Goal: Communication & Community: Answer question/provide support

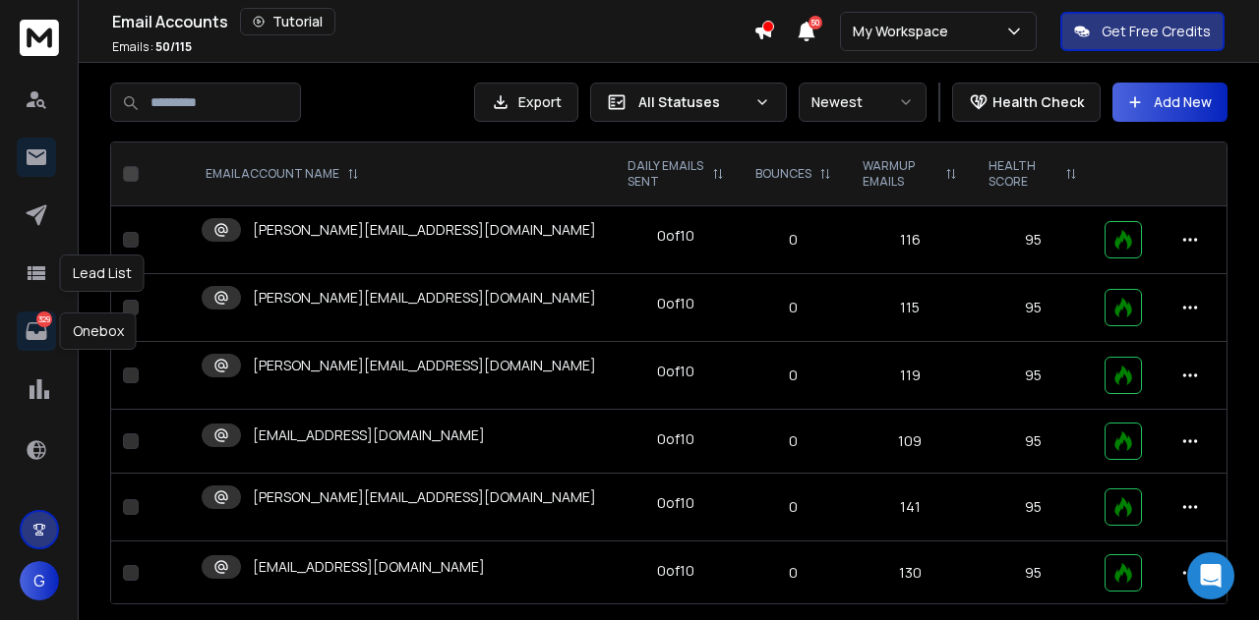
click at [29, 328] on icon at bounding box center [37, 332] width 24 height 24
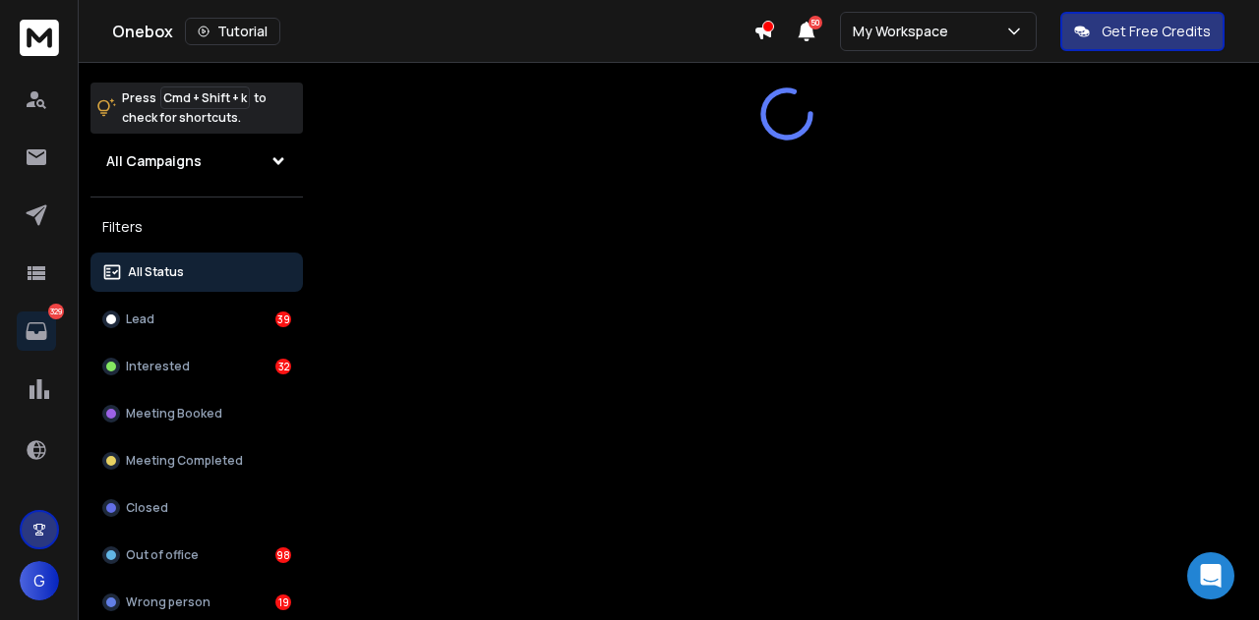
click at [1191, 601] on div "Press Cmd + Shift + k to check for shortcuts. All Campaigns All Campaigns Filte…" at bounding box center [669, 373] width 1180 height 620
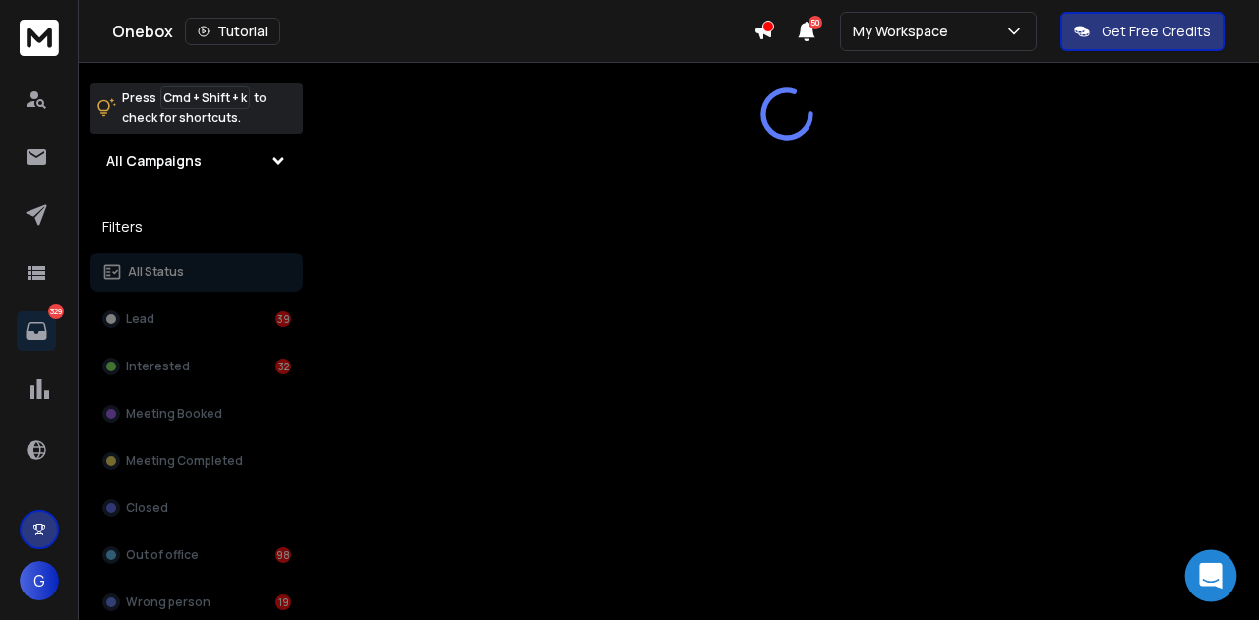
click at [1195, 588] on div "Open Intercom Messenger" at bounding box center [1211, 577] width 52 height 52
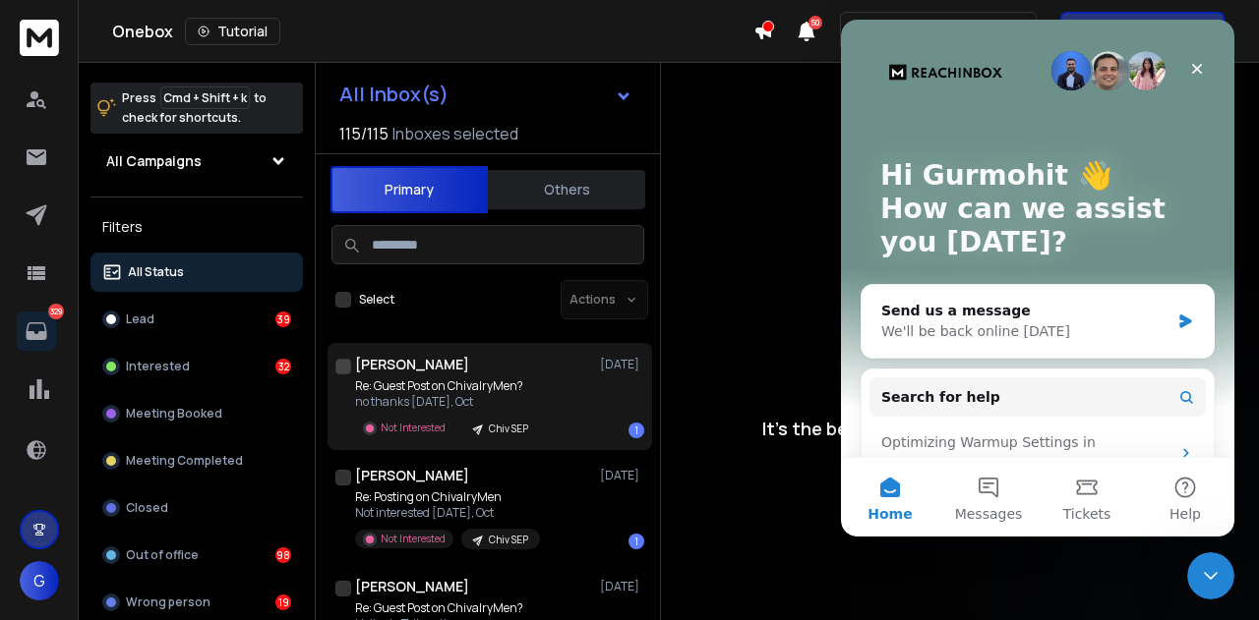
scroll to position [335, 0]
click at [560, 427] on div "Re: Guest Post on ChivalryMen? Yes, I'm interested. Please let Interested Chiv …" at bounding box center [499, 407] width 289 height 60
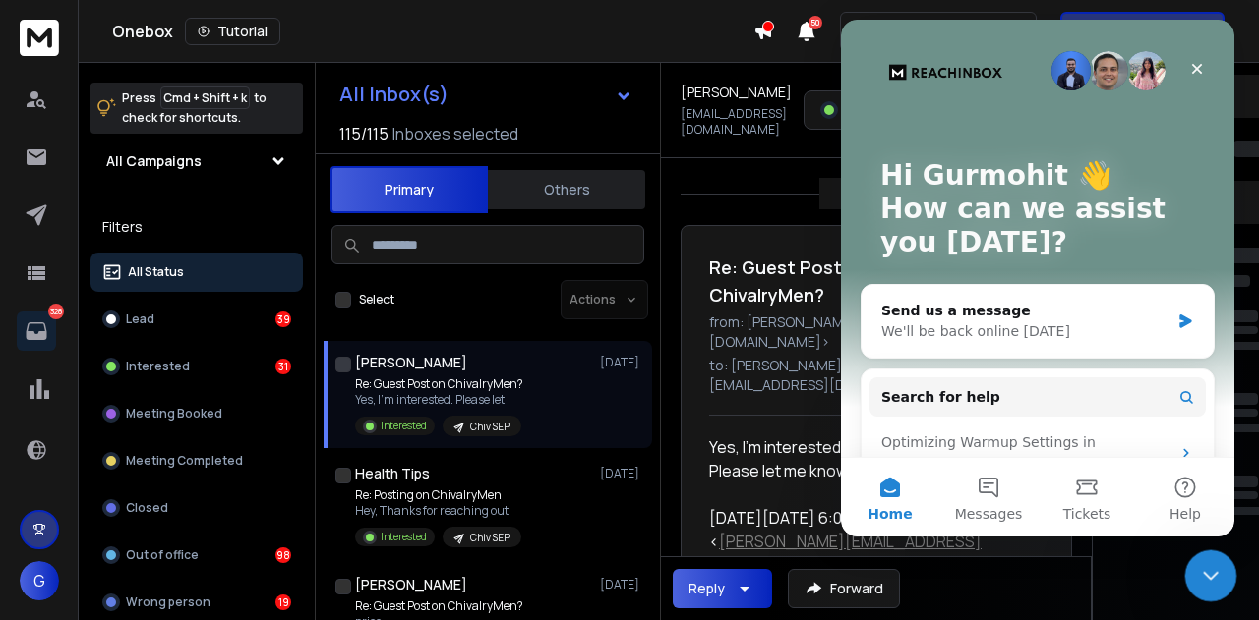
click at [1196, 566] on icon "Close Intercom Messenger" at bounding box center [1208, 573] width 24 height 24
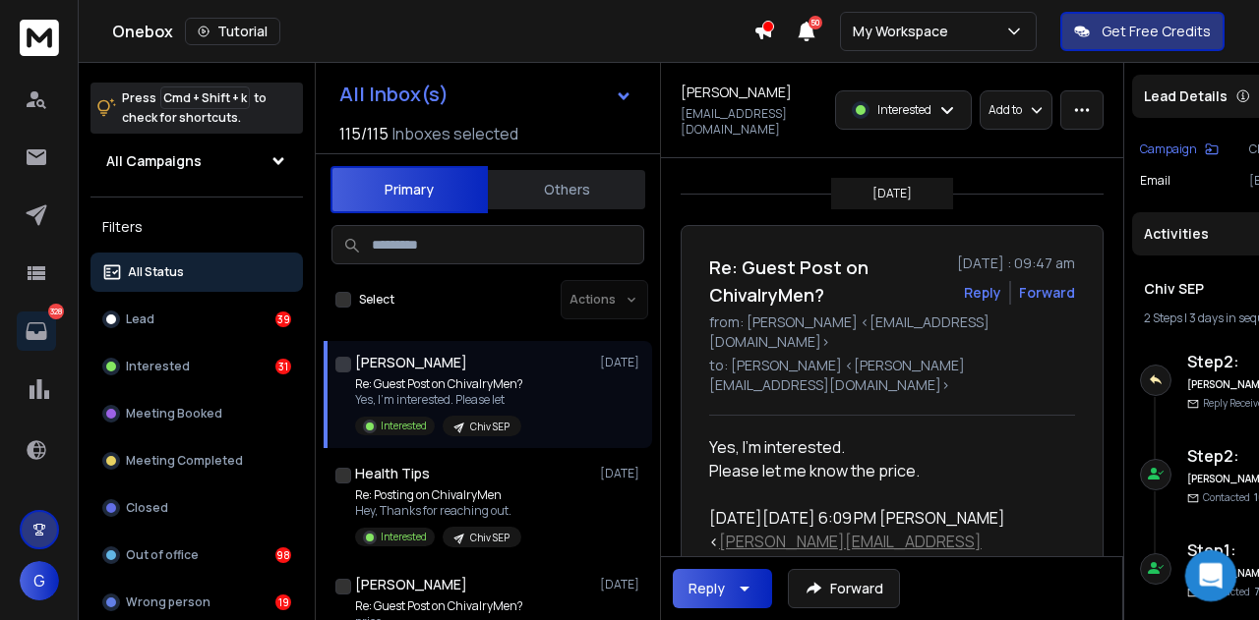
scroll to position [0, 0]
click at [745, 585] on icon "button" at bounding box center [745, 589] width 24 height 24
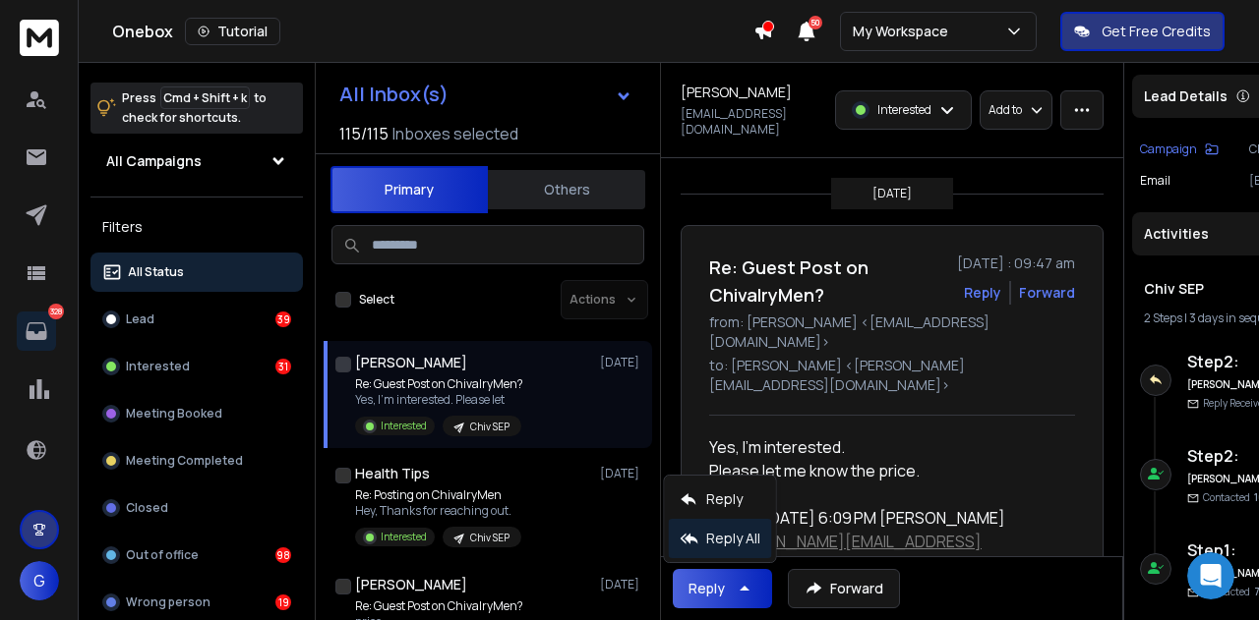
click at [724, 532] on p "Reply All" at bounding box center [733, 539] width 54 height 20
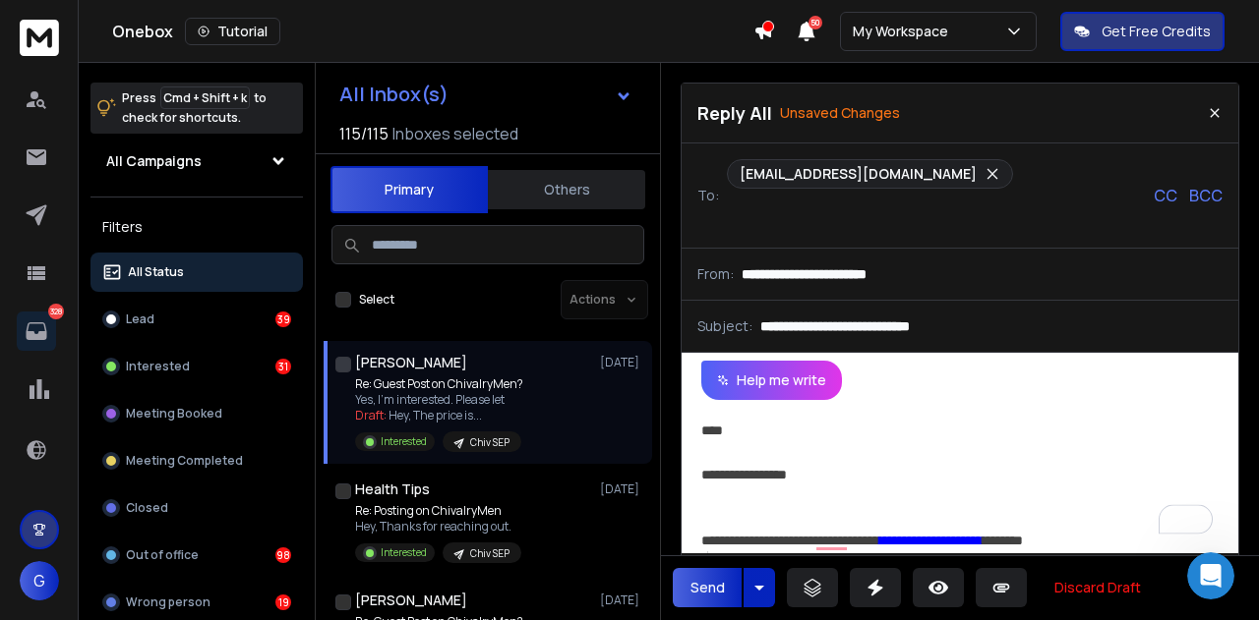
click at [714, 590] on button "Send" at bounding box center [707, 587] width 69 height 39
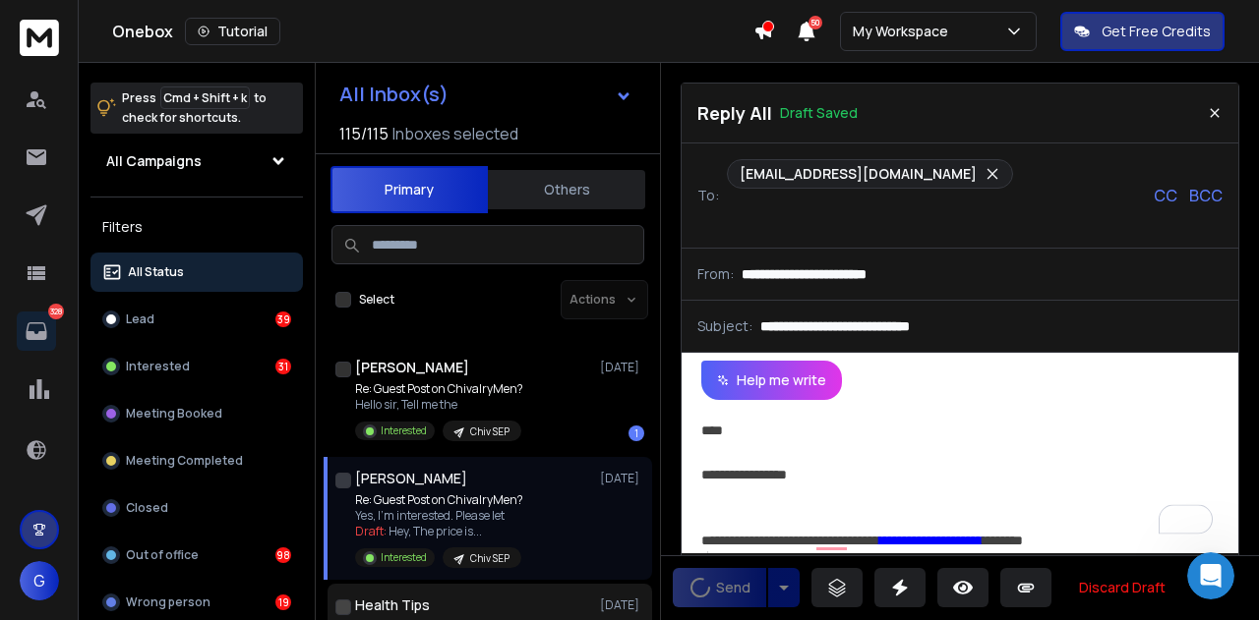
scroll to position [217, 0]
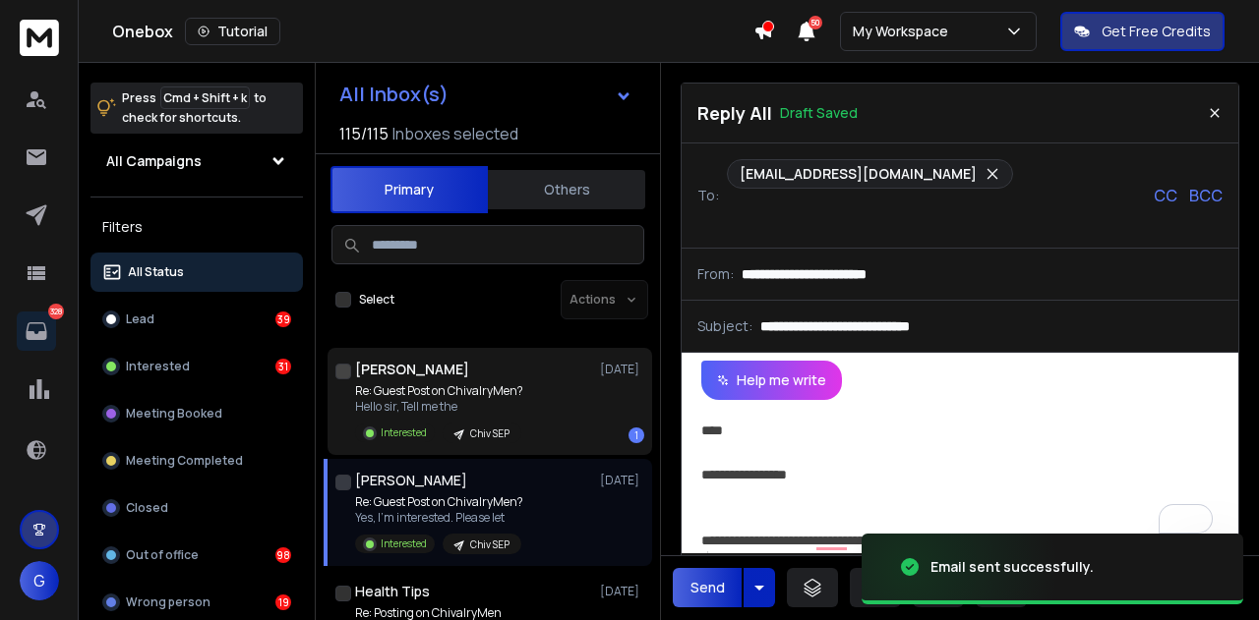
click at [529, 412] on div "Re: Guest Post on ChivalryMen? Hello sir, Tell me the Interested Chiv [DATE]" at bounding box center [499, 413] width 289 height 60
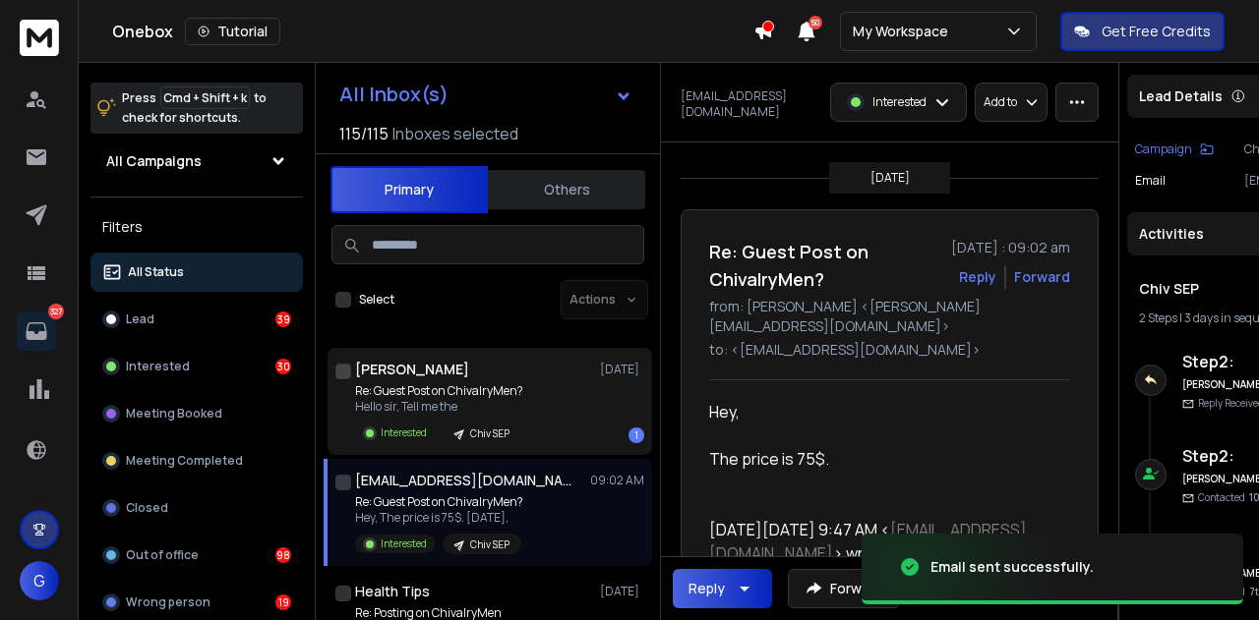
click at [509, 429] on div "Chiv SEP" at bounding box center [481, 433] width 79 height 21
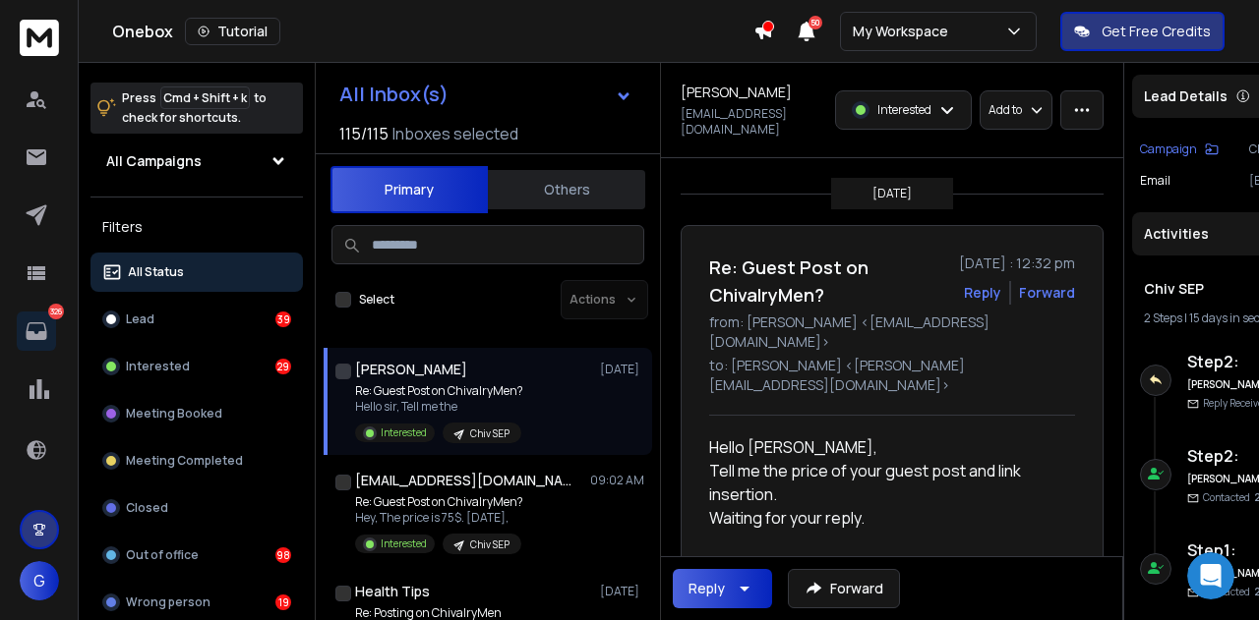
click at [1103, 114] on button "button" at bounding box center [1081, 109] width 43 height 39
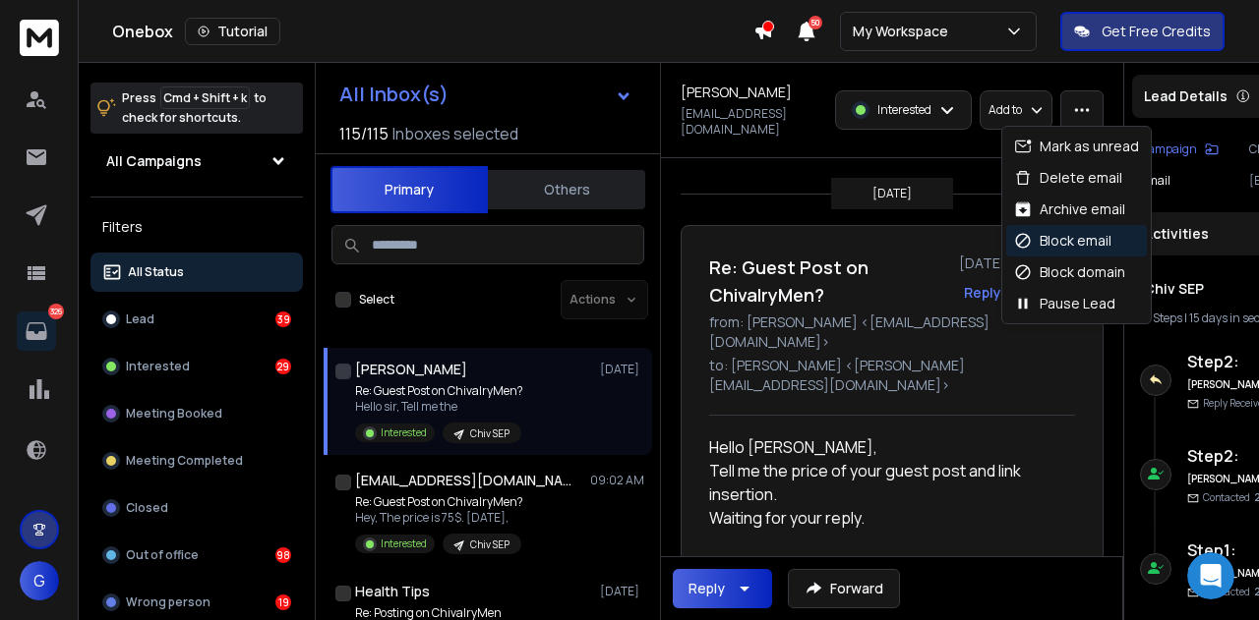
click at [1079, 241] on div "Block email" at bounding box center [1062, 241] width 97 height 20
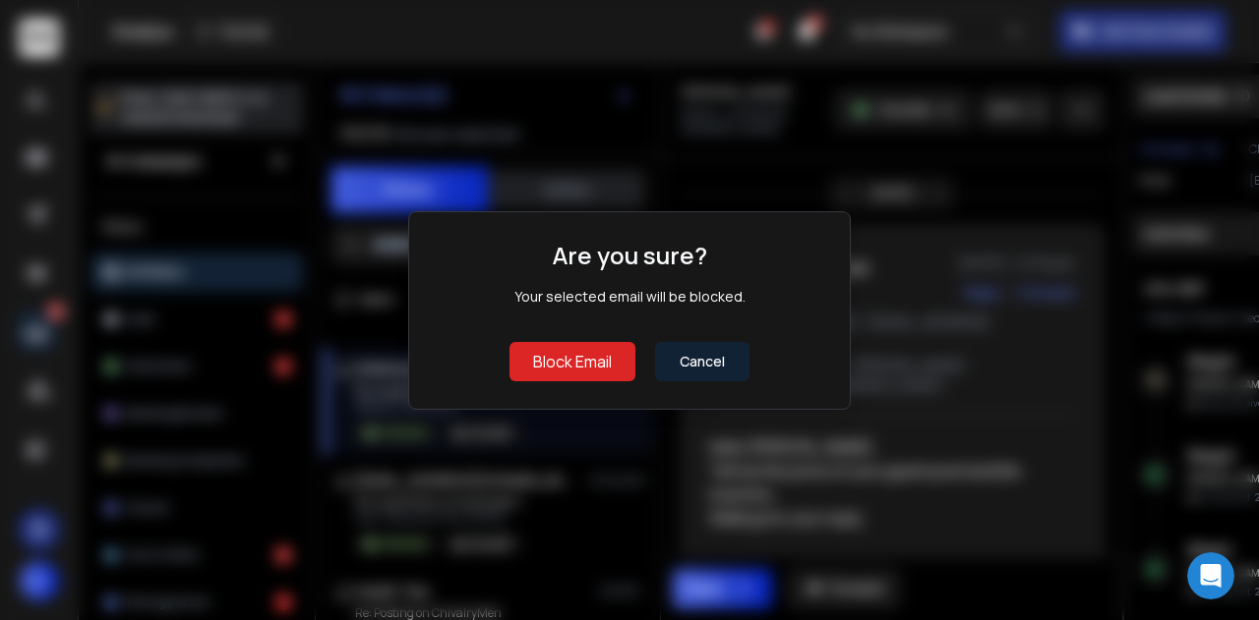
click at [595, 381] on div "Are you sure? Your selected email will be blocked. Block Email Cancel" at bounding box center [629, 310] width 442 height 199
click at [597, 365] on button "Block Email" at bounding box center [572, 361] width 126 height 39
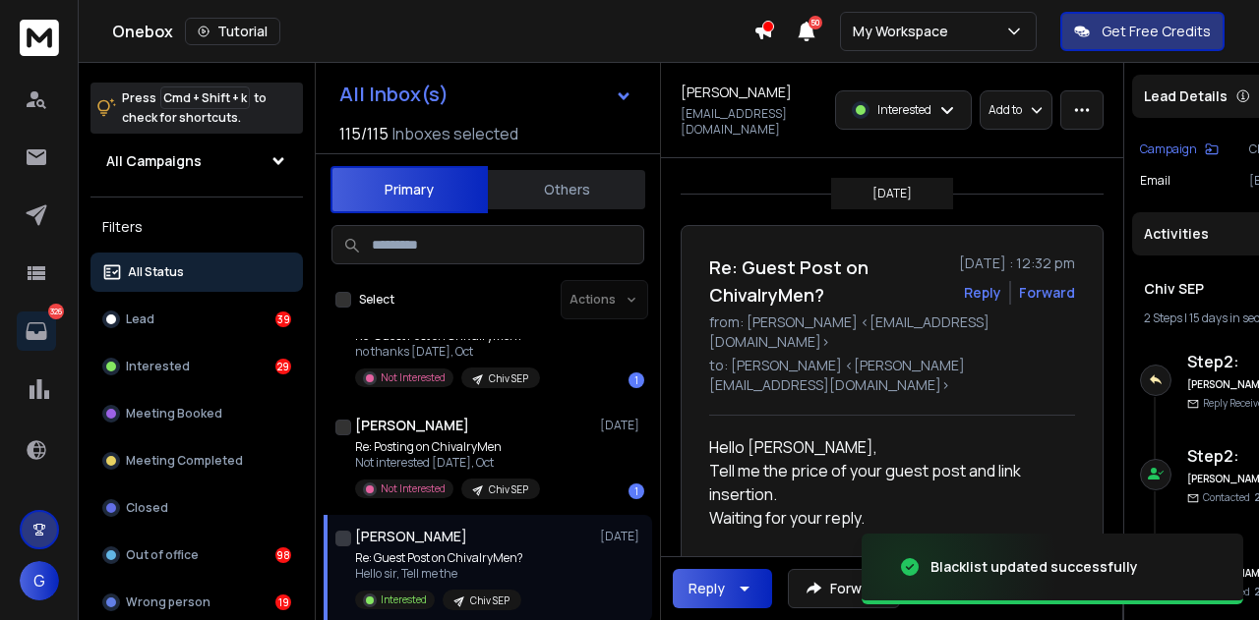
scroll to position [30, 0]
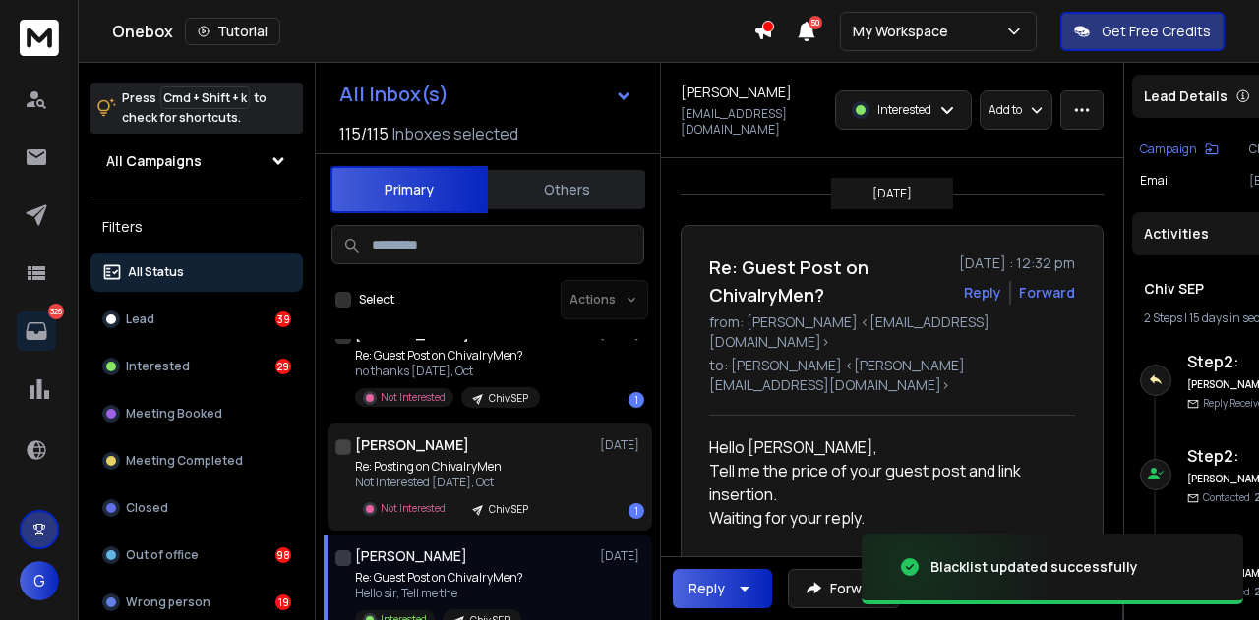
click at [443, 497] on div "Re: Posting on ChivalryMen Not interested [DATE], Oct Not Interested Chiv SEP" at bounding box center [447, 489] width 185 height 60
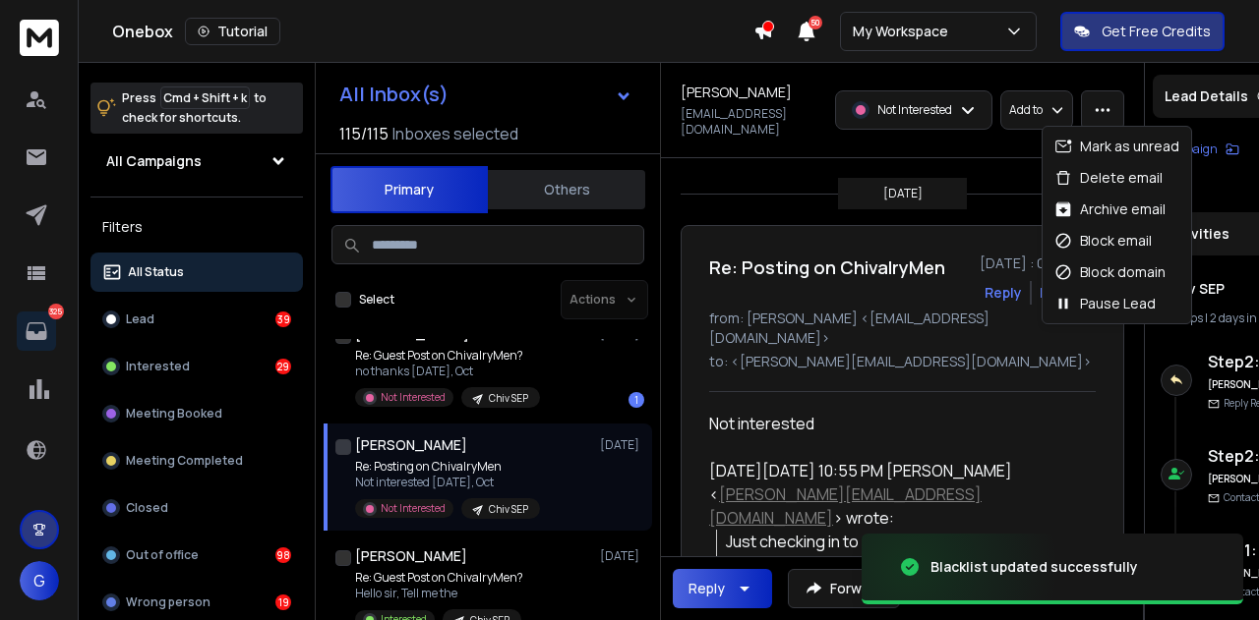
click at [1111, 104] on icon "button" at bounding box center [1102, 110] width 18 height 18
click at [1095, 234] on div "Block email" at bounding box center [1102, 241] width 97 height 20
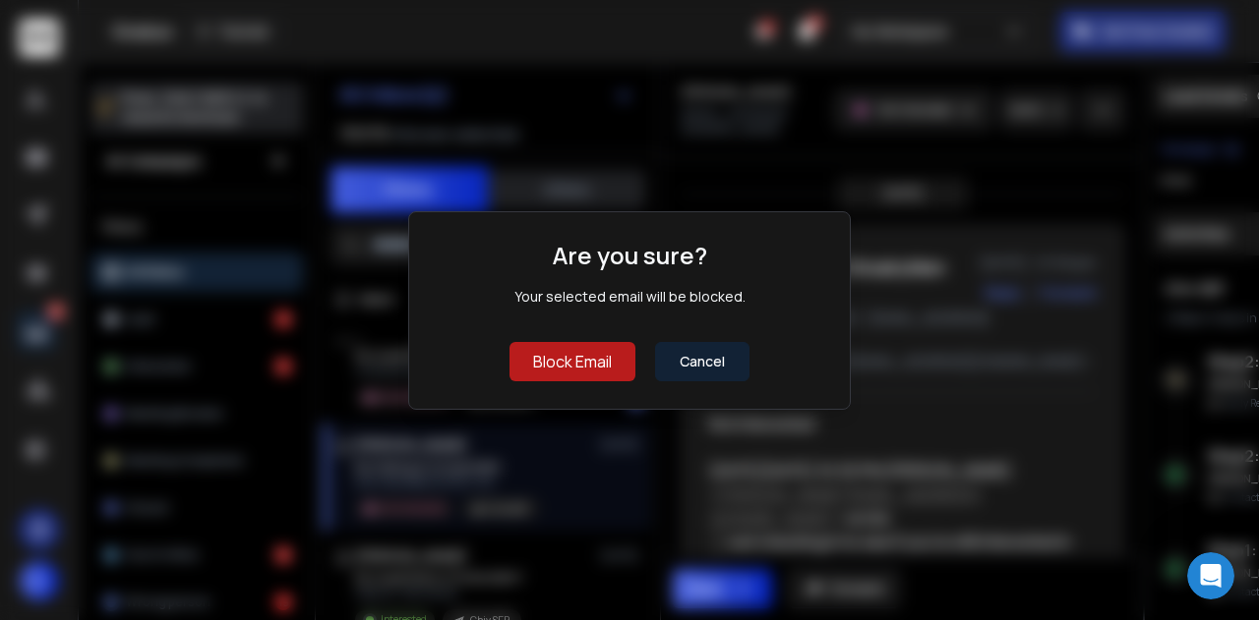
click at [555, 359] on button "Block Email" at bounding box center [572, 361] width 126 height 39
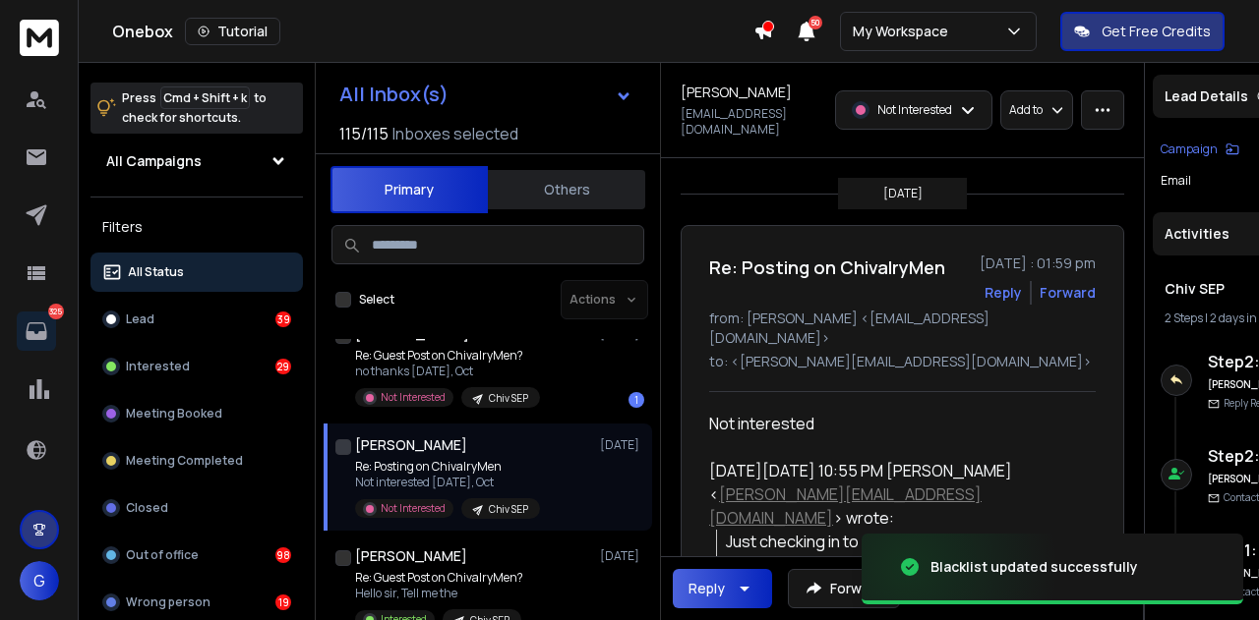
scroll to position [0, 0]
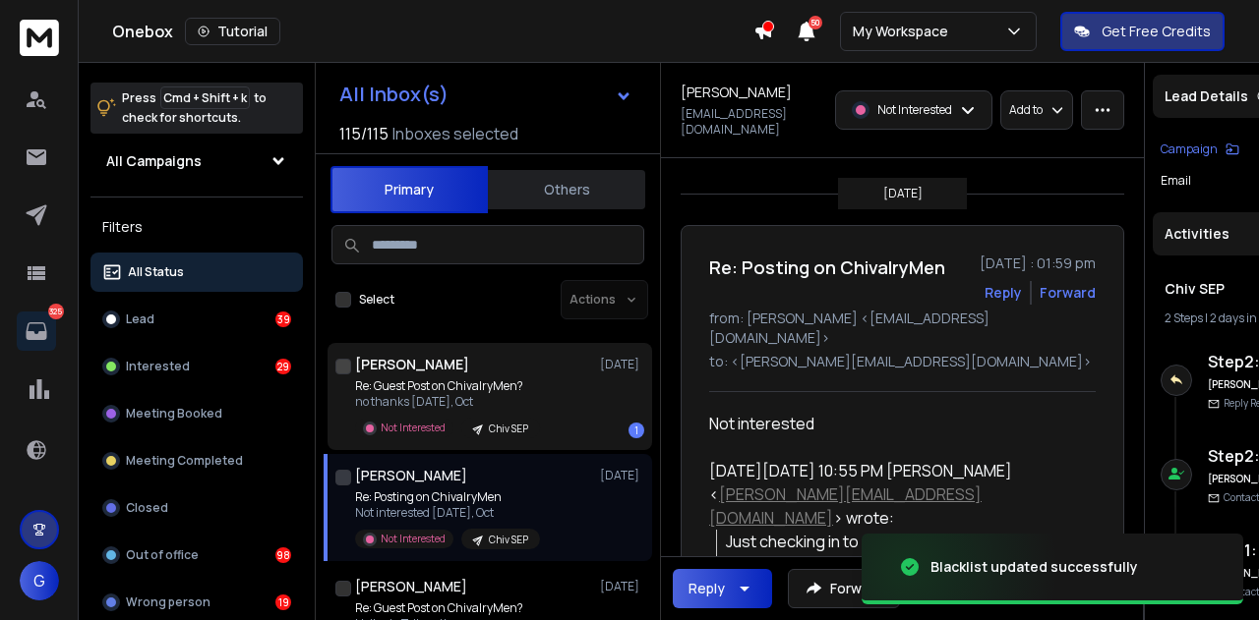
click at [540, 414] on div "Re: Guest Post on ChivalryMen? no thanks [DATE], Oct Not Interested Chiv SEP" at bounding box center [447, 409] width 185 height 60
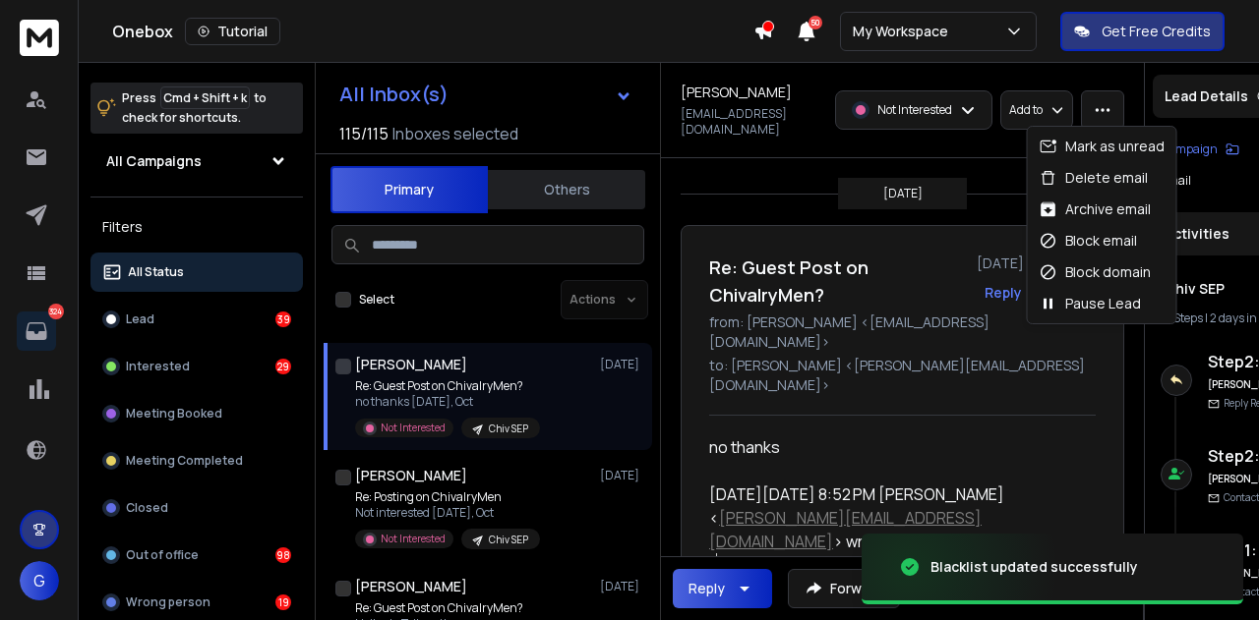
click at [1111, 105] on icon "button" at bounding box center [1102, 110] width 18 height 18
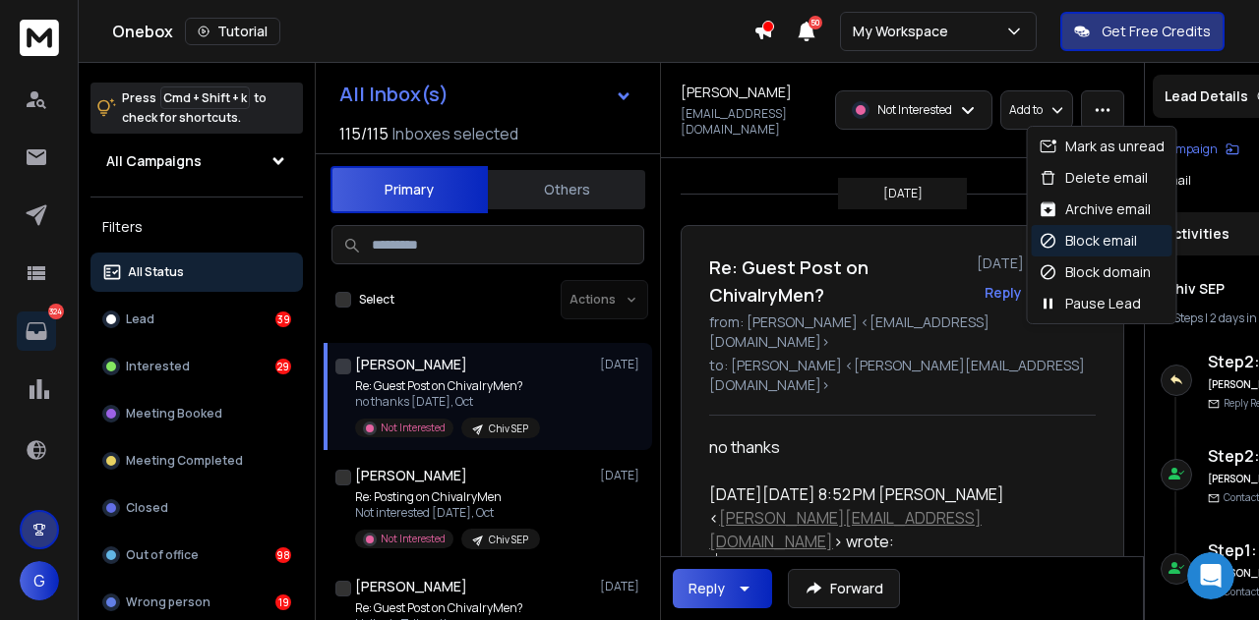
click at [1080, 241] on div "Block email" at bounding box center [1087, 241] width 97 height 20
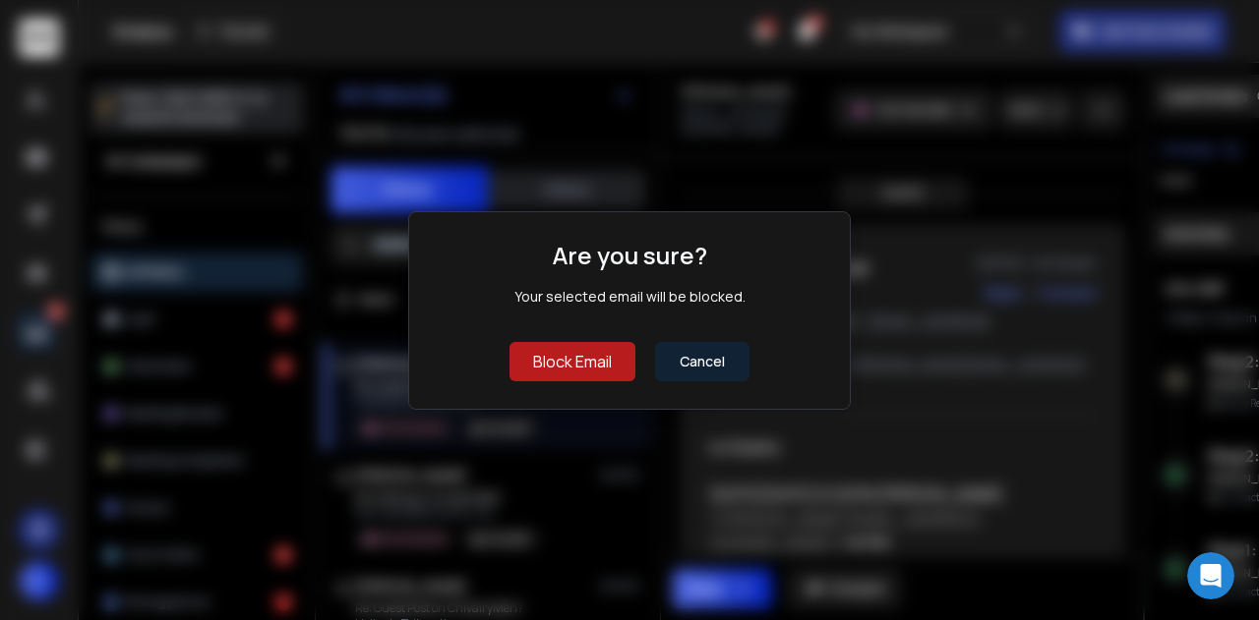
click at [546, 353] on button "Block Email" at bounding box center [572, 361] width 126 height 39
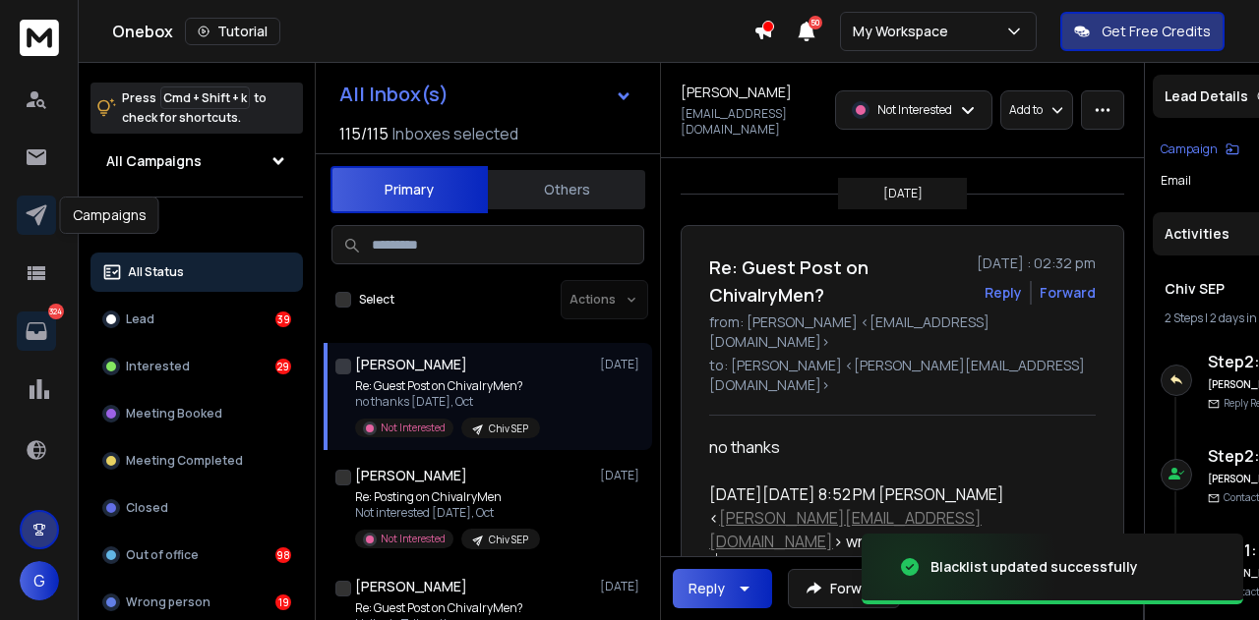
click at [24, 229] on link at bounding box center [36, 215] width 39 height 39
